Goal: Task Accomplishment & Management: Manage account settings

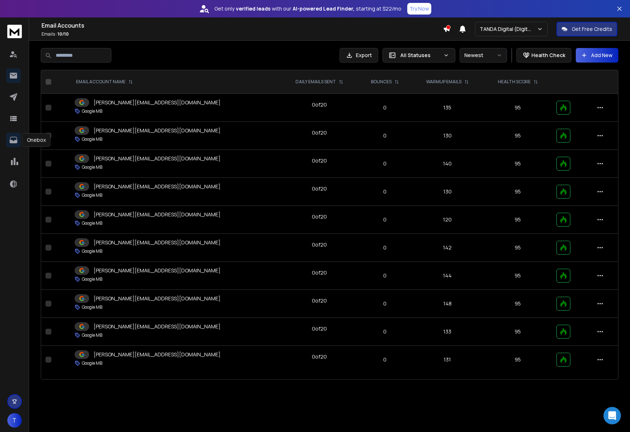
click at [12, 142] on icon at bounding box center [13, 140] width 8 height 7
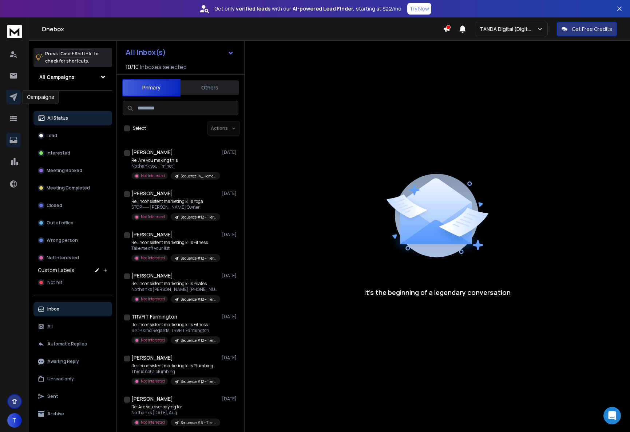
click at [13, 91] on link at bounding box center [13, 97] width 15 height 15
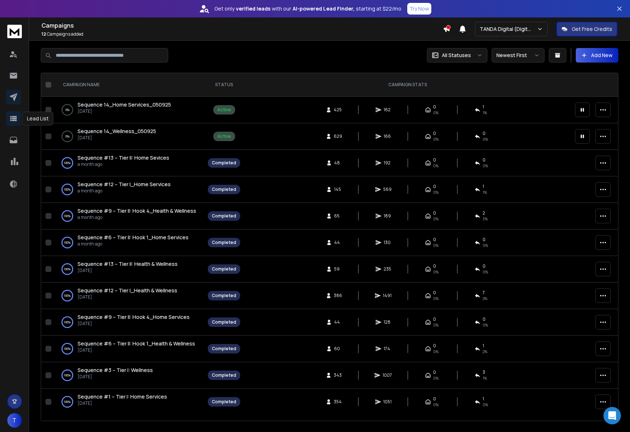
click at [15, 118] on icon at bounding box center [13, 118] width 7 height 5
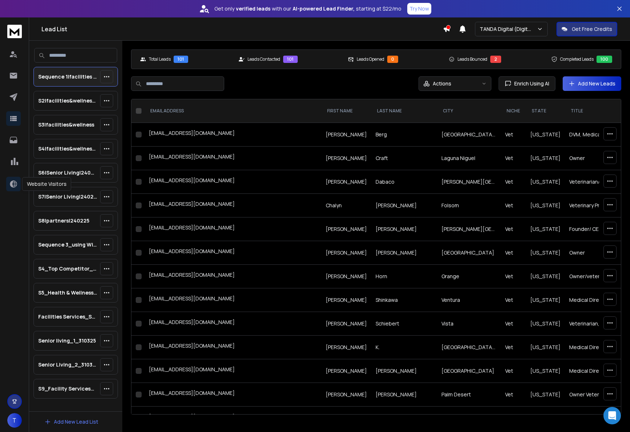
click at [9, 181] on icon at bounding box center [13, 184] width 9 height 9
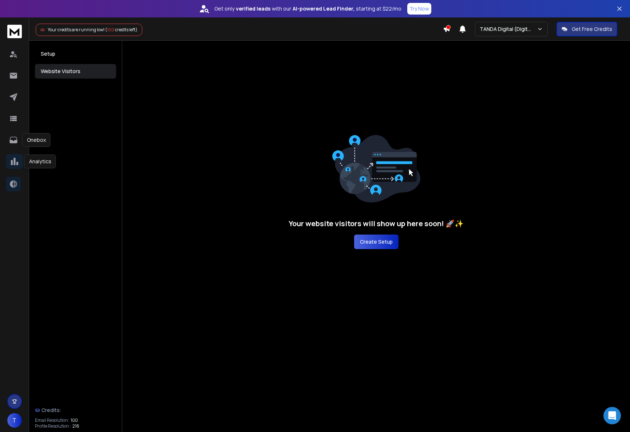
click at [10, 159] on icon at bounding box center [14, 161] width 11 height 11
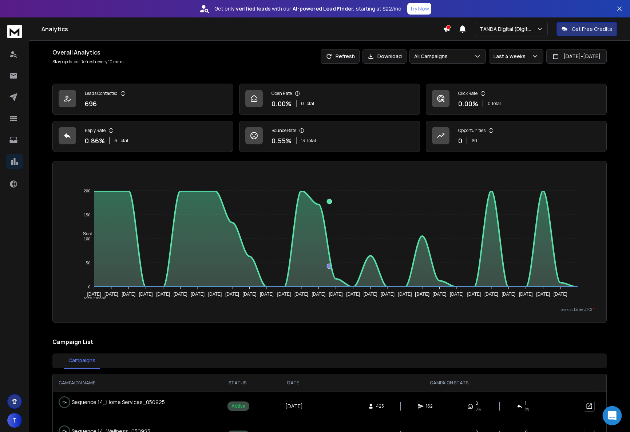
click at [606, 411] on div "Open Intercom Messenger" at bounding box center [611, 415] width 19 height 19
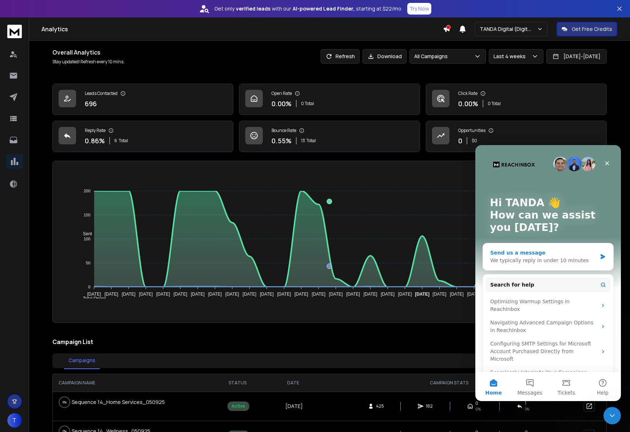
click at [539, 259] on div "We typically reply in under 10 minutes" at bounding box center [543, 261] width 107 height 8
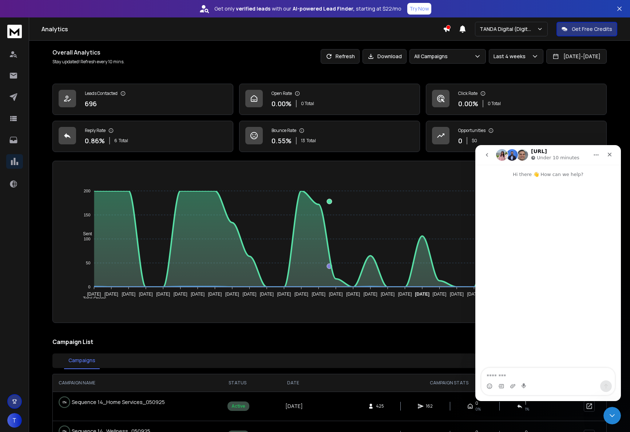
click at [526, 377] on textarea "Message…" at bounding box center [547, 374] width 133 height 12
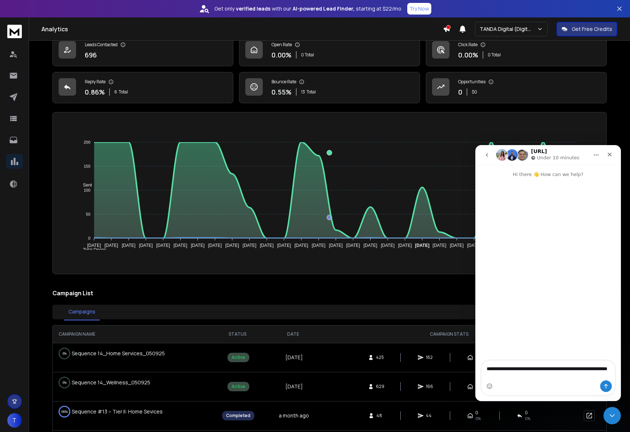
scroll to position [84, 0]
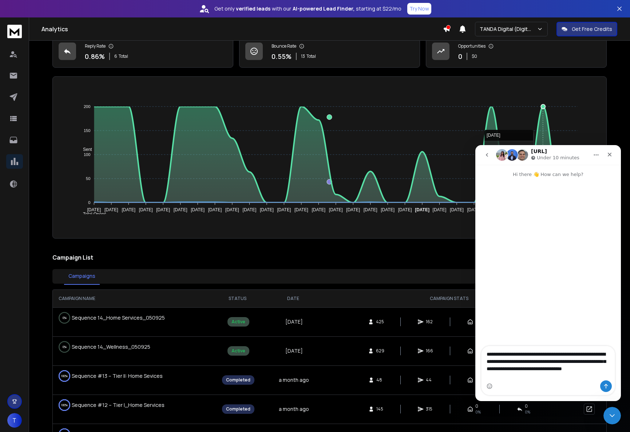
type textarea "**********"
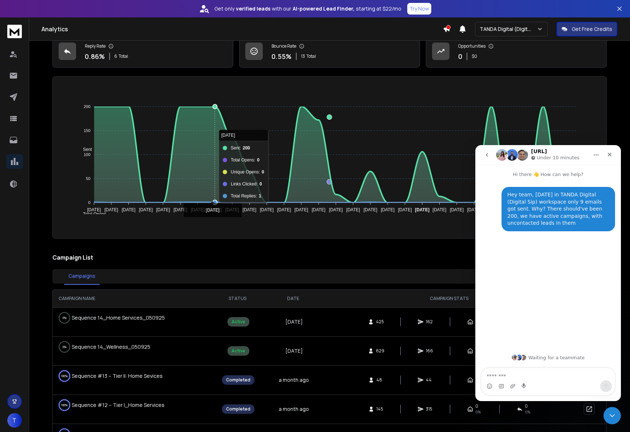
scroll to position [0, 0]
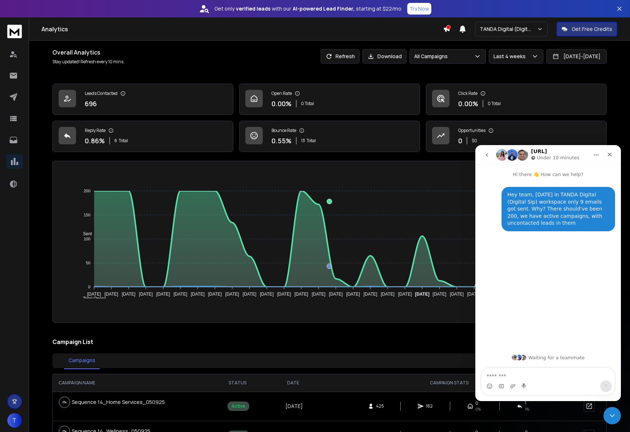
drag, startPoint x: 506, startPoint y: 196, endPoint x: 575, endPoint y: 224, distance: 74.2
click at [575, 224] on div "Hey team, [DATE] in TANDA Digital (Digital Sip) workspace only 9 emails got sen…" at bounding box center [558, 209] width 114 height 44
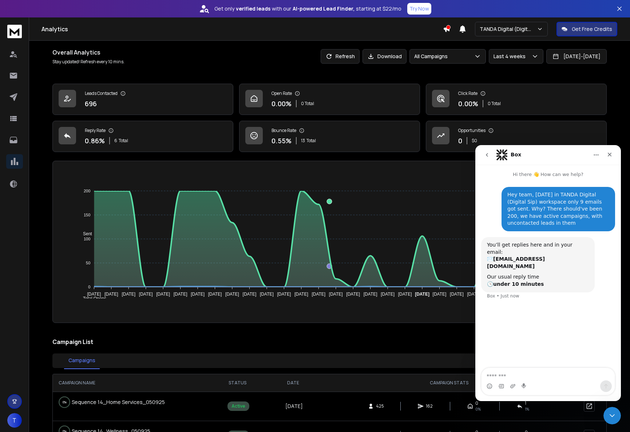
copy div "Hey team, [DATE] in TANDA Digital (Digital Sip) workspace only 9 emails got sen…"
click at [203, 71] on div "Overall Analytics Stay updated! Refresh every 10 mins. Refresh Download All Cam…" at bounding box center [329, 394] width 554 height 693
click at [17, 100] on icon at bounding box center [13, 97] width 9 height 9
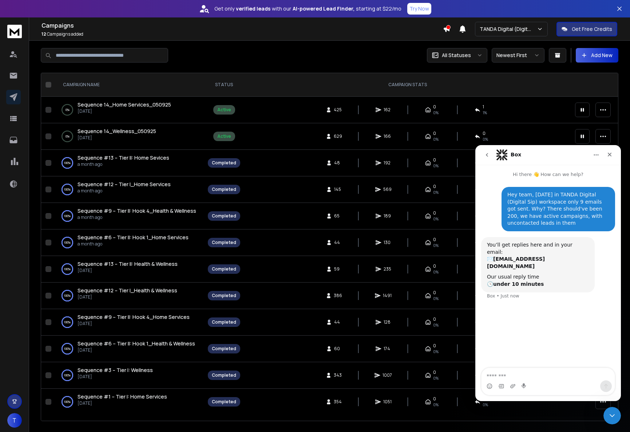
scroll to position [55, 0]
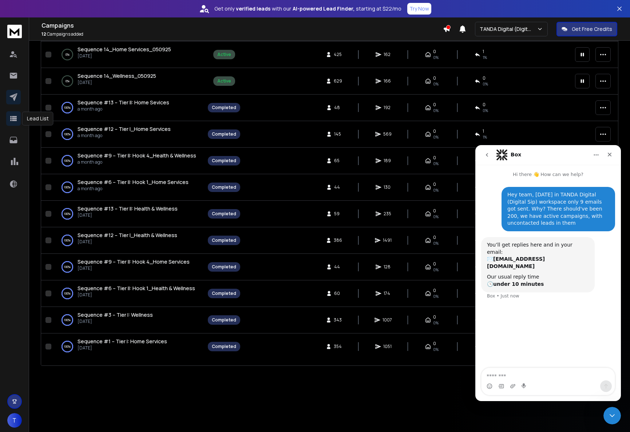
click at [13, 120] on icon at bounding box center [13, 118] width 7 height 5
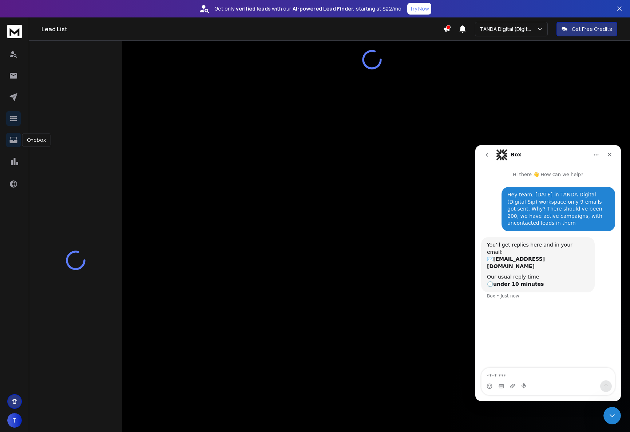
click at [12, 138] on icon at bounding box center [13, 140] width 9 height 9
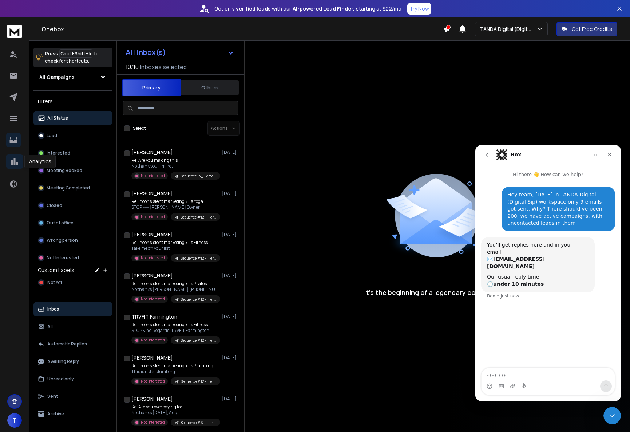
click at [18, 157] on icon at bounding box center [14, 161] width 11 height 11
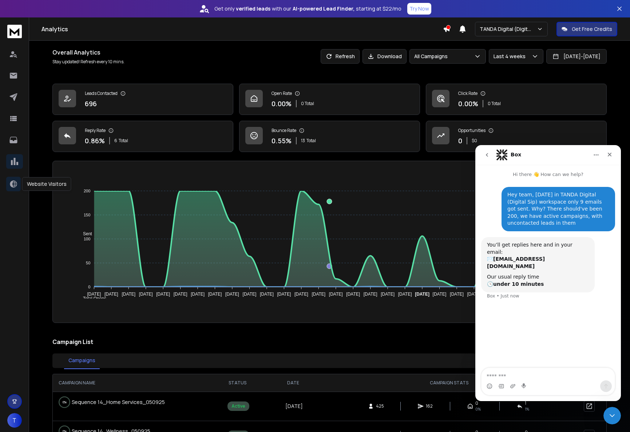
click at [14, 186] on icon at bounding box center [13, 183] width 7 height 7
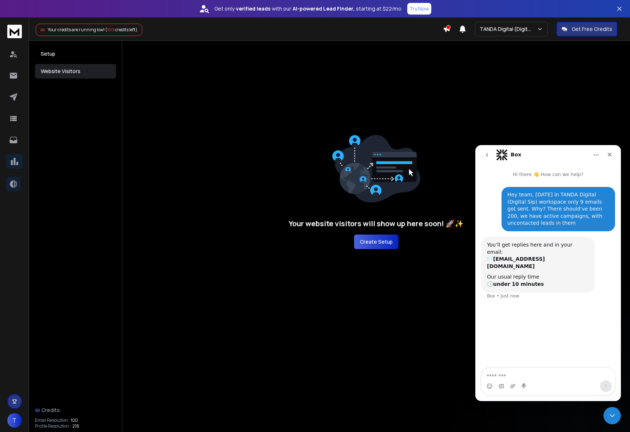
click at [11, 161] on icon at bounding box center [14, 161] width 7 height 7
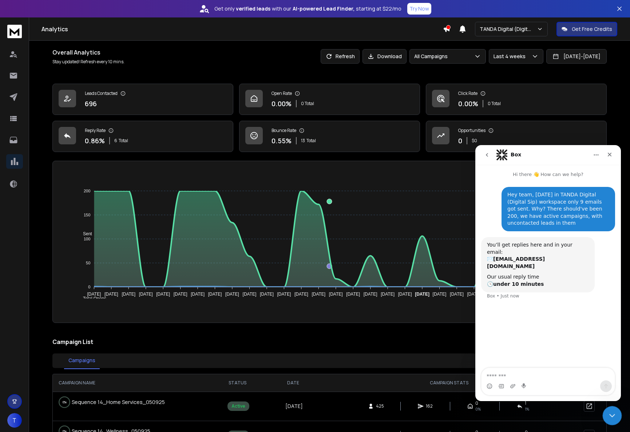
click at [609, 423] on html at bounding box center [610, 414] width 17 height 17
click at [610, 421] on div "Close Intercom Messenger" at bounding box center [610, 414] width 17 height 17
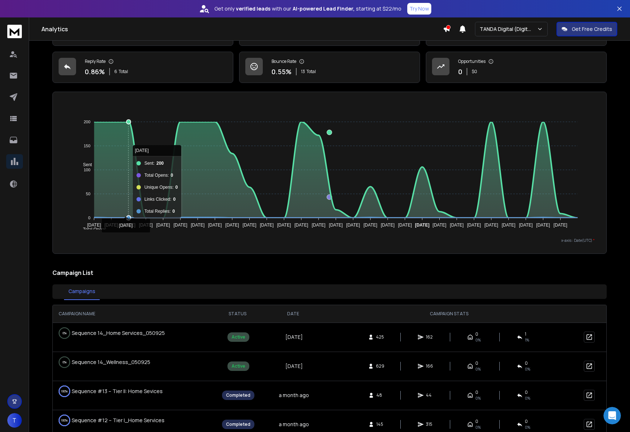
scroll to position [31, 0]
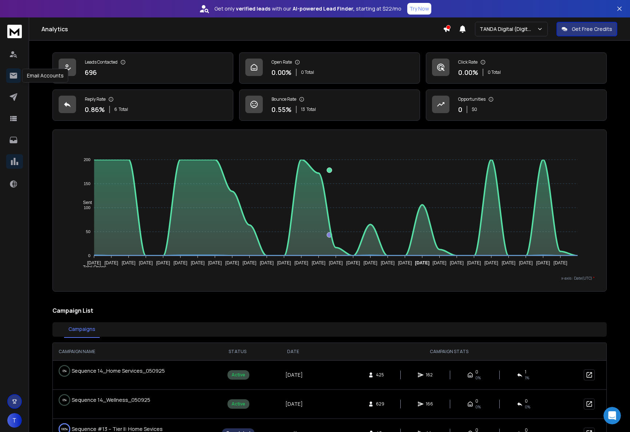
click at [9, 80] on link at bounding box center [13, 75] width 15 height 15
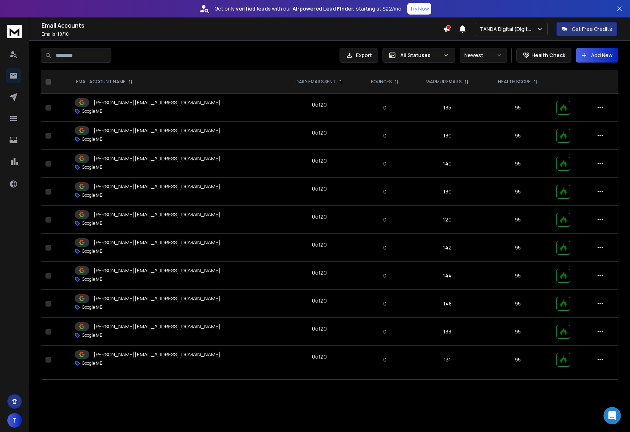
click at [135, 107] on td "[PERSON_NAME][EMAIL_ADDRESS][DOMAIN_NAME] Google MB" at bounding box center [175, 108] width 210 height 28
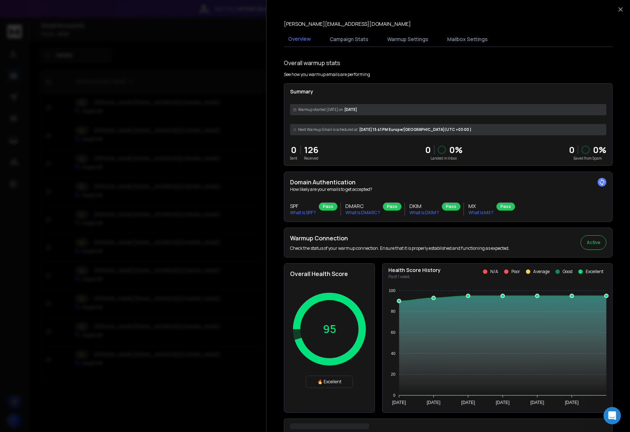
click at [393, 39] on button "Warmup Settings" at bounding box center [408, 39] width 50 height 16
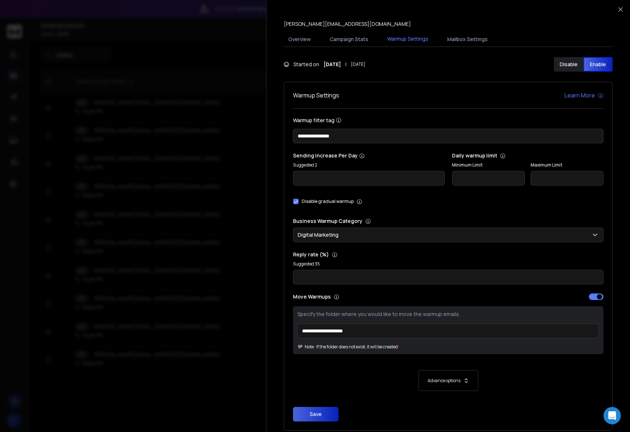
click at [359, 39] on button "Campaign Stats" at bounding box center [348, 39] width 47 height 16
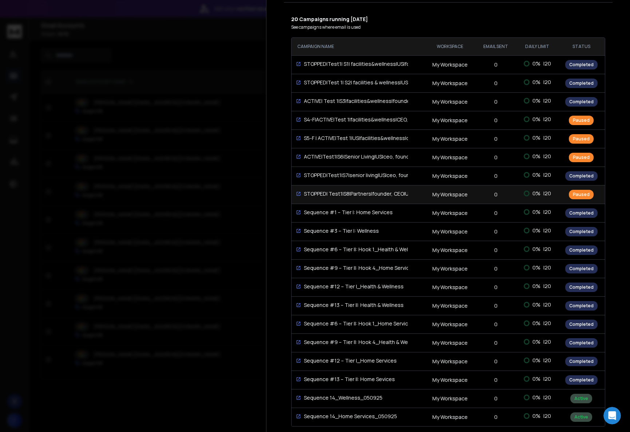
scroll to position [66, 0]
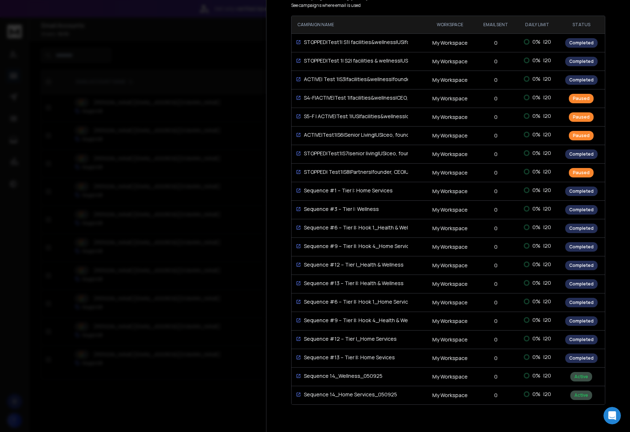
click at [158, 343] on div at bounding box center [315, 216] width 630 height 432
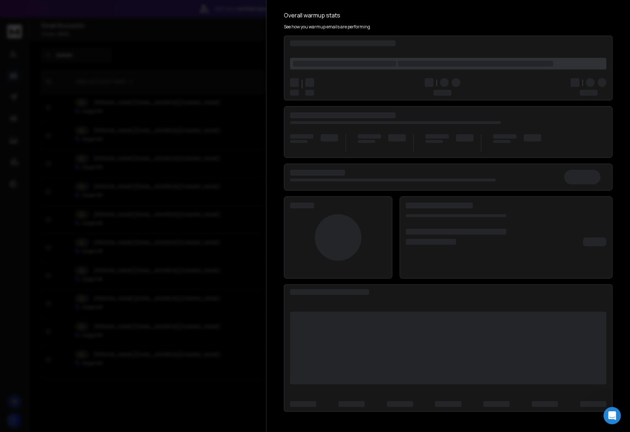
scroll to position [0, 0]
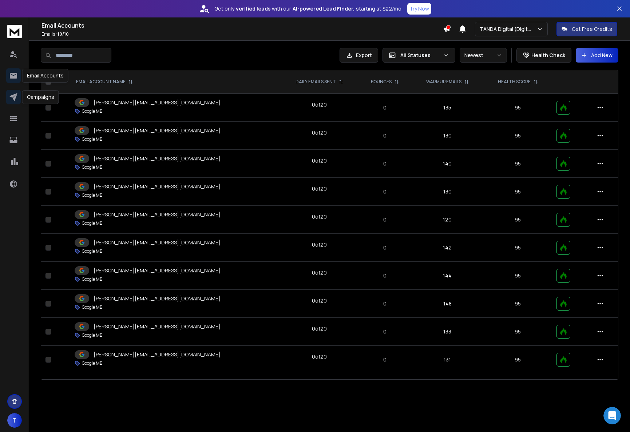
click at [10, 101] on icon at bounding box center [13, 97] width 9 height 9
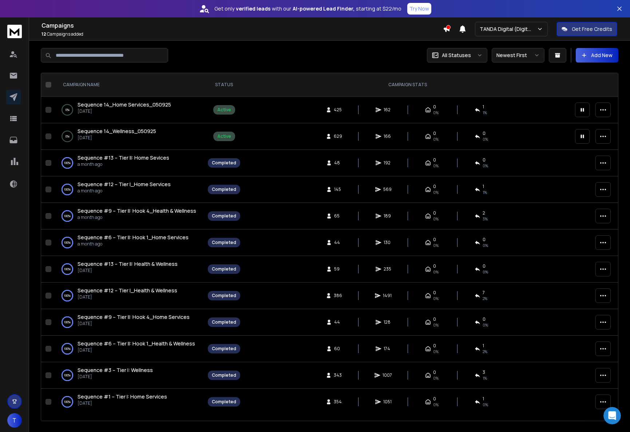
click at [120, 104] on span "Sequence 14_Home Services_050925" at bounding box center [124, 104] width 94 height 7
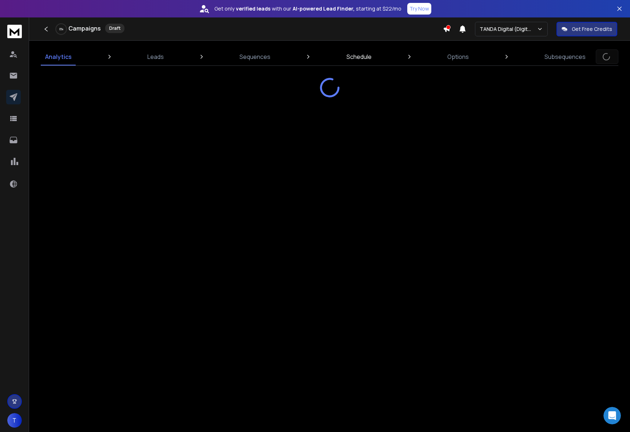
drag, startPoint x: 366, startPoint y: 55, endPoint x: 359, endPoint y: 57, distance: 7.1
click at [366, 55] on p "Schedule" at bounding box center [358, 56] width 25 height 9
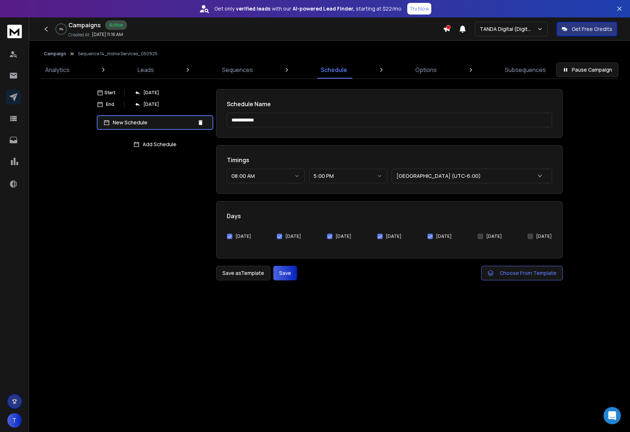
click at [159, 104] on p "[DATE]" at bounding box center [151, 105] width 16 height 6
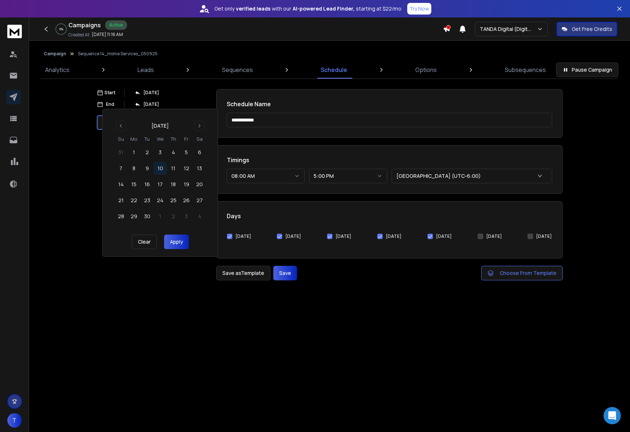
click at [159, 94] on p "[DATE]" at bounding box center [151, 93] width 16 height 6
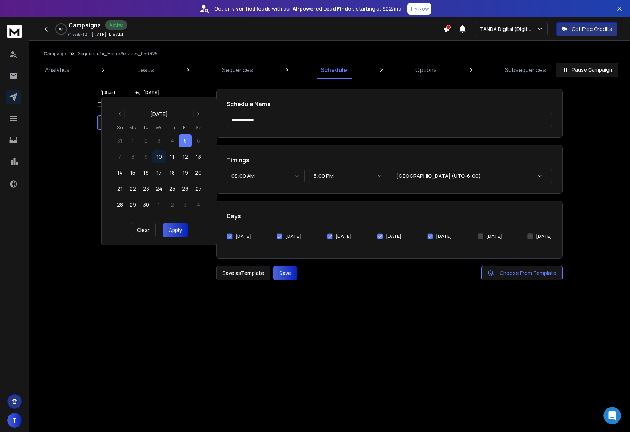
click at [405, 73] on div "Analytics Leads Sequences Schedule Options Subsequences" at bounding box center [295, 69] width 509 height 17
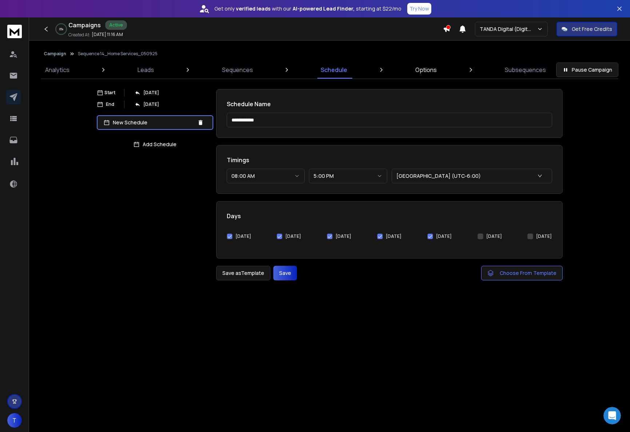
click at [423, 70] on p "Options" at bounding box center [425, 69] width 21 height 9
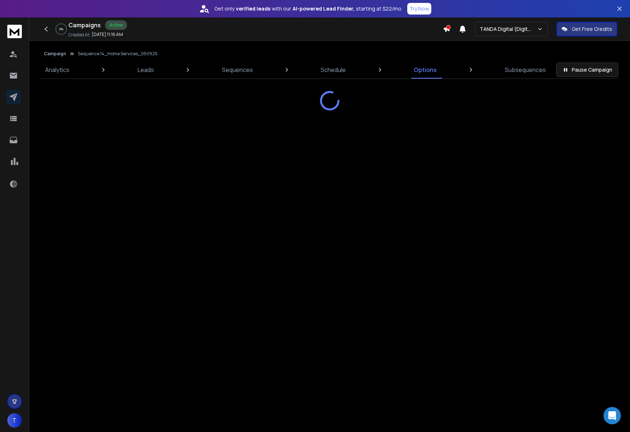
select select "*"
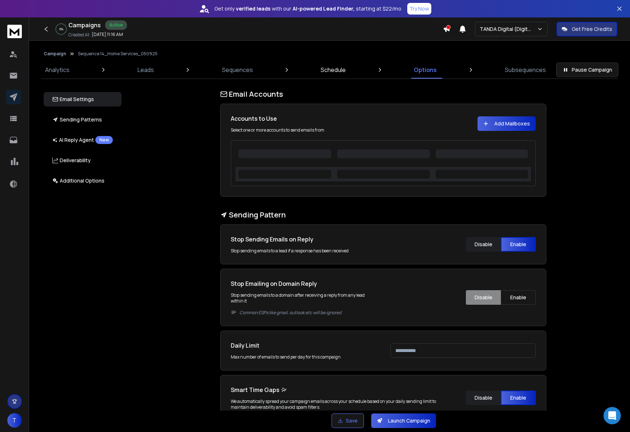
click at [337, 71] on p "Schedule" at bounding box center [333, 69] width 25 height 9
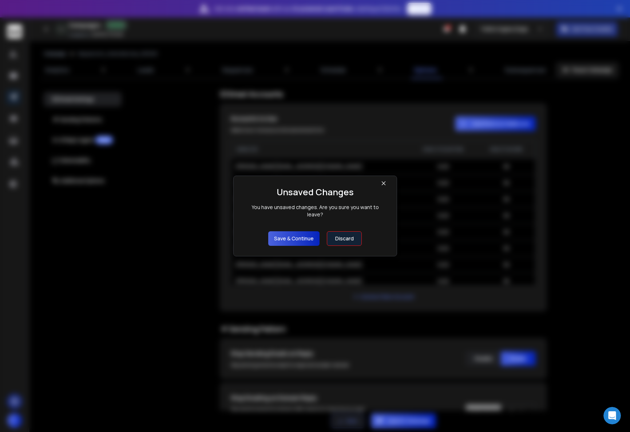
click at [304, 238] on button "Save & Continue" at bounding box center [293, 238] width 51 height 15
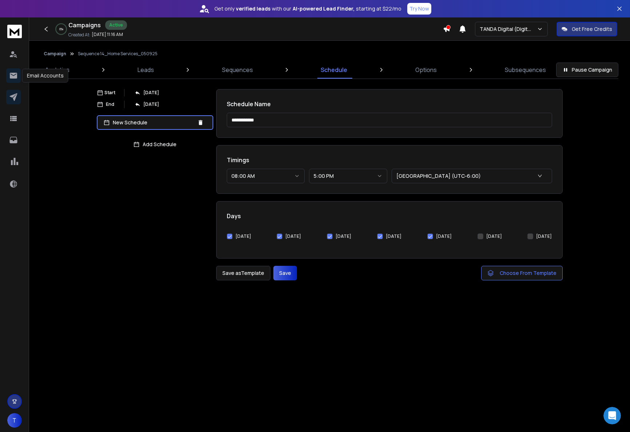
click at [15, 75] on icon at bounding box center [13, 76] width 7 height 6
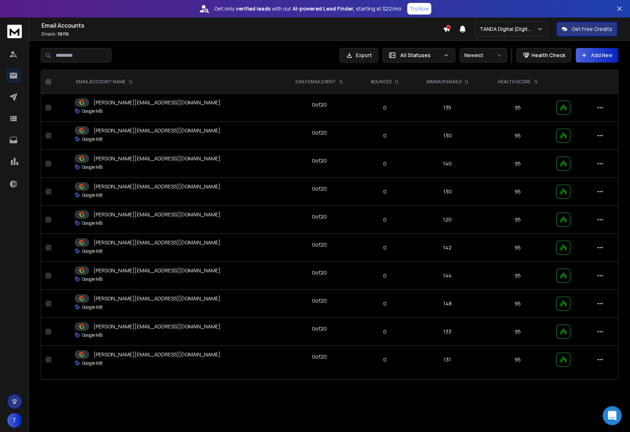
click at [620, 419] on html at bounding box center [610, 414] width 17 height 17
click at [608, 410] on div "Open Intercom Messenger" at bounding box center [611, 415] width 24 height 24
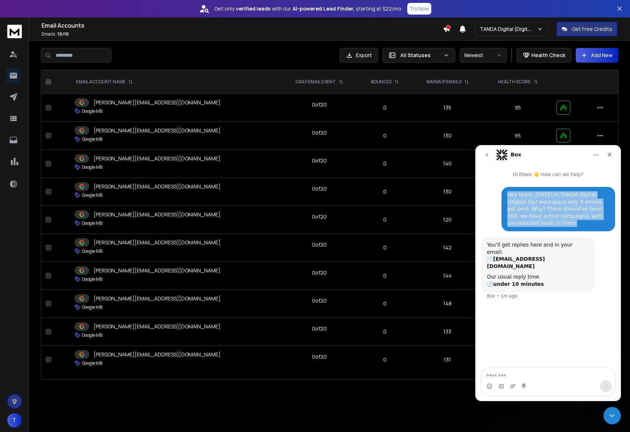
drag, startPoint x: 505, startPoint y: 194, endPoint x: 578, endPoint y: 228, distance: 80.2
click at [578, 228] on div "Hey team, [DATE] in TANDA Digital (Digital Sip) workspace only 9 emails got sen…" at bounding box center [558, 209] width 114 height 44
click at [23, 295] on div "T" at bounding box center [14, 226] width 29 height 418
click at [598, 414] on div "Get only verified leads with our AI-powered Lead Finder, starting at $22/mo Try…" at bounding box center [315, 216] width 630 height 432
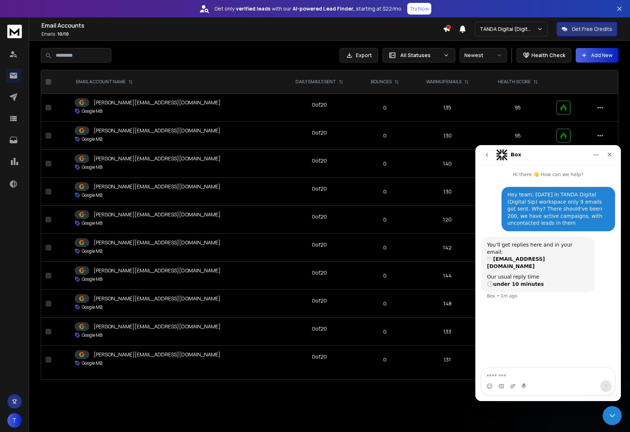
click at [610, 417] on icon "Close Intercom Messenger" at bounding box center [610, 414] width 9 height 9
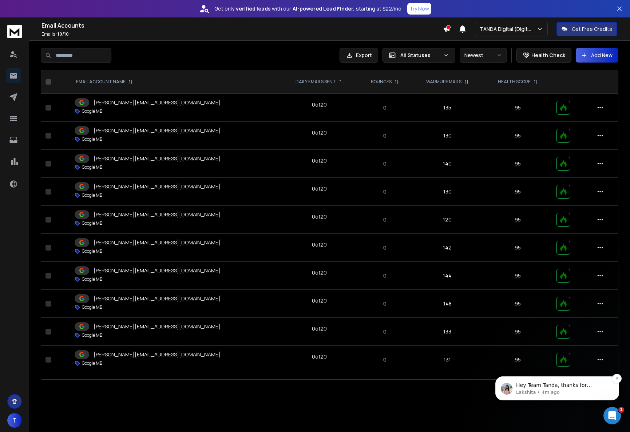
click at [544, 395] on p "Lakshita • 4m ago" at bounding box center [563, 392] width 94 height 7
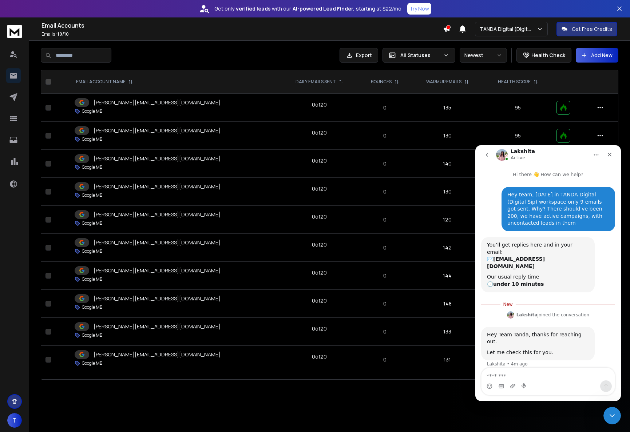
scroll to position [1, 0]
type textarea "**********"
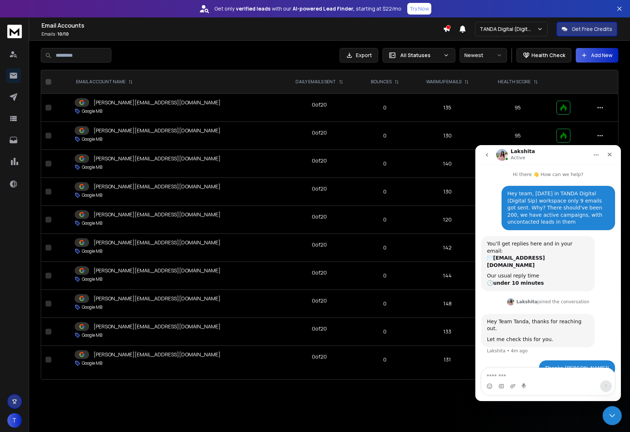
click at [614, 419] on div "Close Intercom Messenger" at bounding box center [610, 414] width 17 height 17
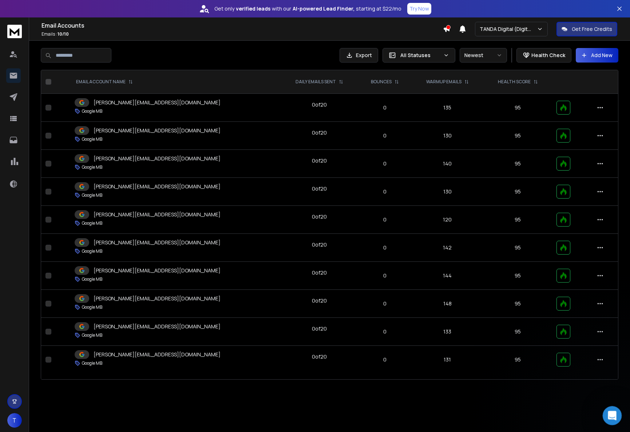
click at [614, 419] on div "Open Intercom Messenger" at bounding box center [611, 415] width 24 height 24
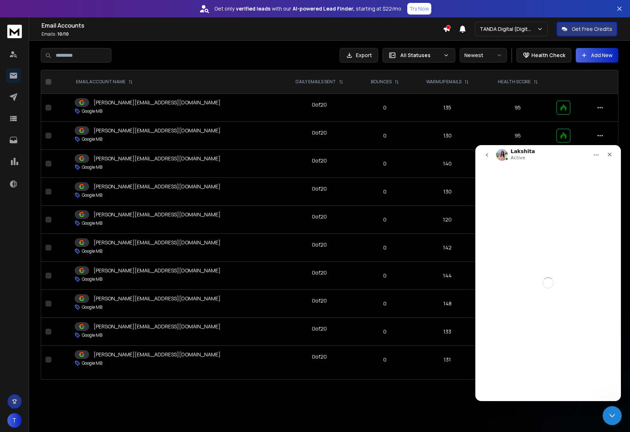
click at [608, 417] on icon "Close Intercom Messenger" at bounding box center [610, 414] width 9 height 9
